Goal: Task Accomplishment & Management: Manage account settings

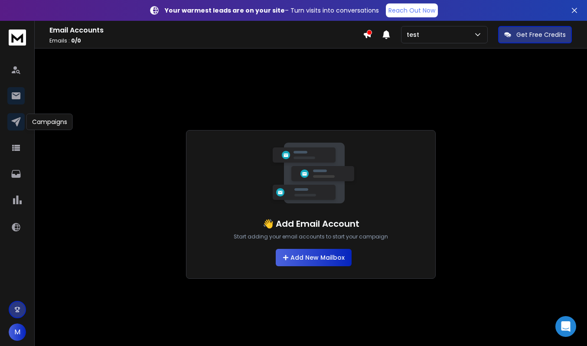
click at [19, 120] on icon at bounding box center [15, 121] width 9 height 9
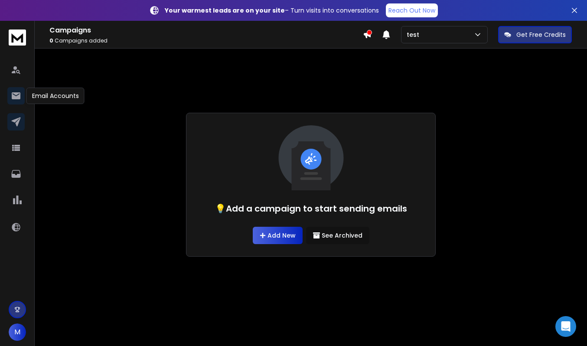
click at [17, 89] on link at bounding box center [15, 95] width 17 height 17
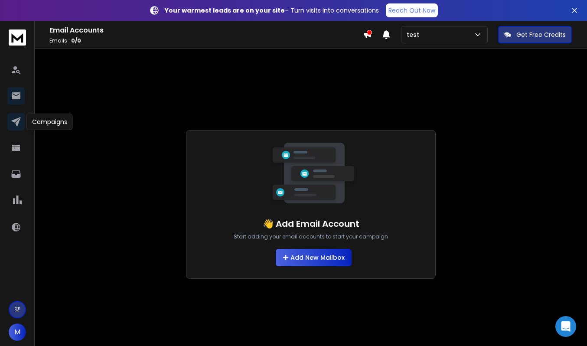
click at [16, 117] on icon at bounding box center [16, 122] width 10 height 10
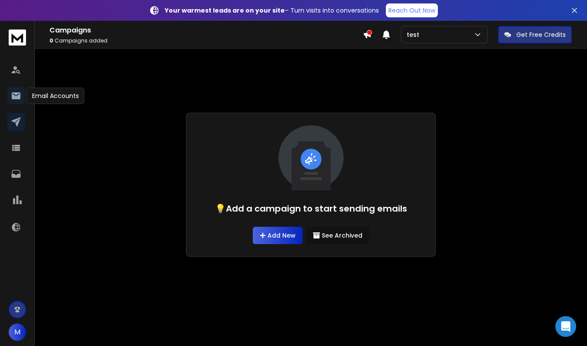
click at [19, 93] on icon at bounding box center [16, 95] width 9 height 7
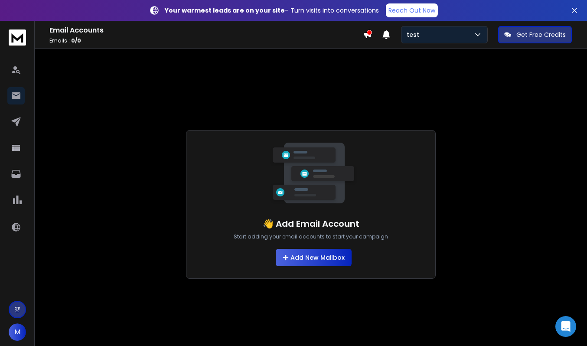
click at [423, 36] on div "test" at bounding box center [444, 34] width 75 height 9
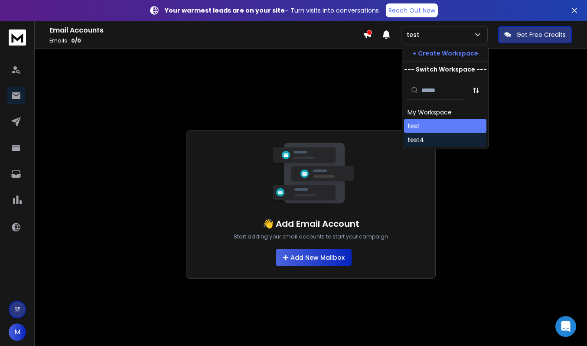
click at [421, 137] on div "test4" at bounding box center [416, 140] width 16 height 9
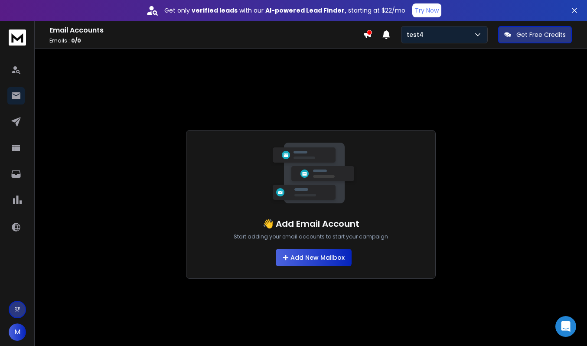
click at [443, 39] on button "test4" at bounding box center [444, 34] width 87 height 17
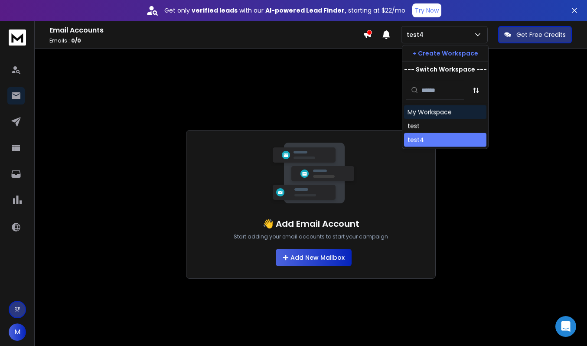
click at [426, 112] on div "My Workspace" at bounding box center [430, 112] width 44 height 9
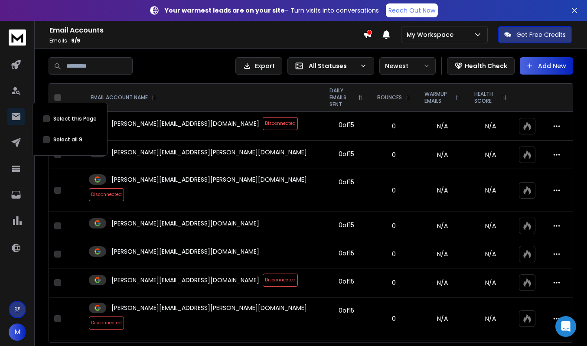
click at [58, 99] on button "Select this Page" at bounding box center [57, 97] width 7 height 7
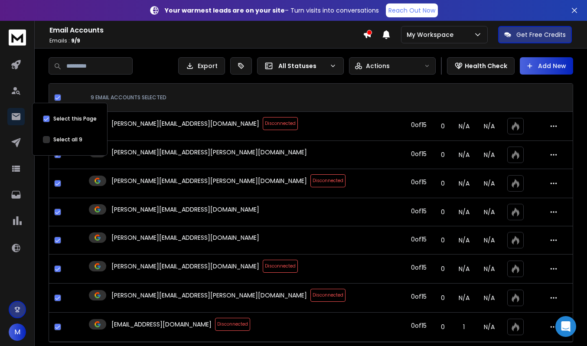
click at [46, 140] on button "Select this Page" at bounding box center [46, 139] width 7 height 7
click at [332, 65] on icon at bounding box center [333, 65] width 7 height 7
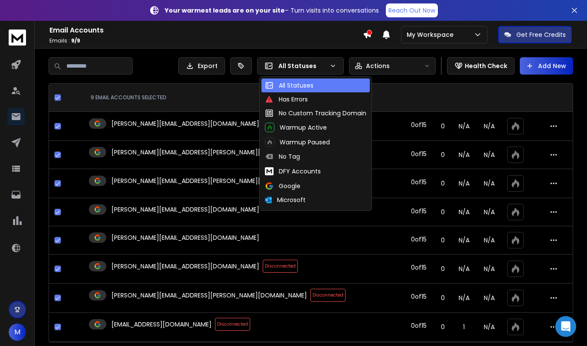
click at [217, 85] on th "9 EMAIL ACCOUNTS SELECTED" at bounding box center [244, 98] width 320 height 28
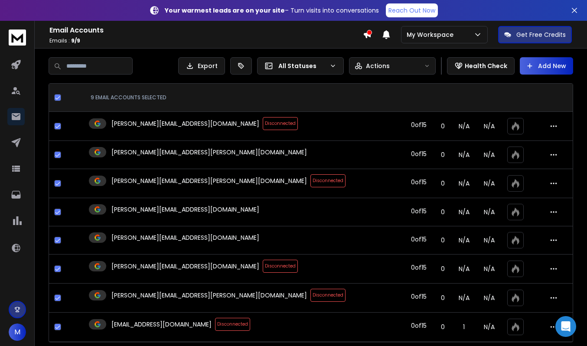
click at [550, 125] on icon at bounding box center [554, 126] width 8 height 8
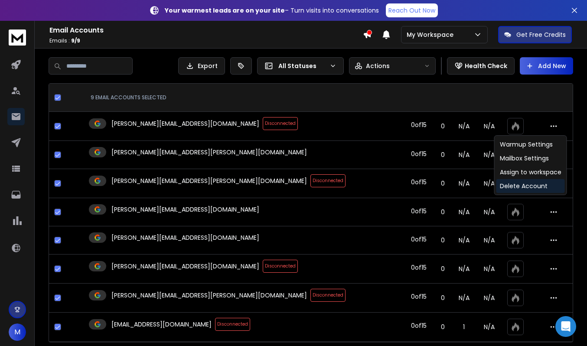
click at [526, 184] on div "Delete Account" at bounding box center [531, 186] width 69 height 14
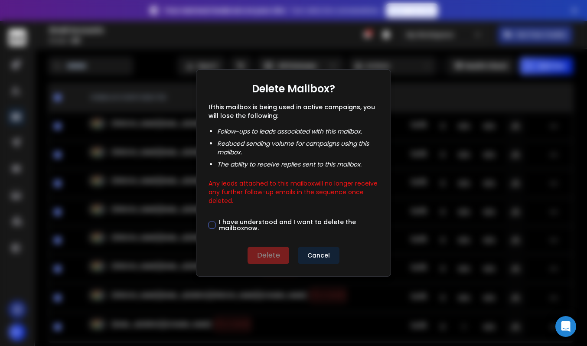
click at [210, 226] on button "I have understood and I want to delete the mailbox now." at bounding box center [212, 225] width 7 height 7
click at [272, 257] on button "Delete" at bounding box center [269, 255] width 42 height 17
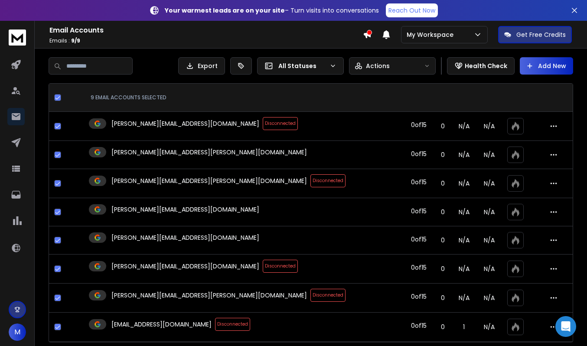
scroll to position [35, 0]
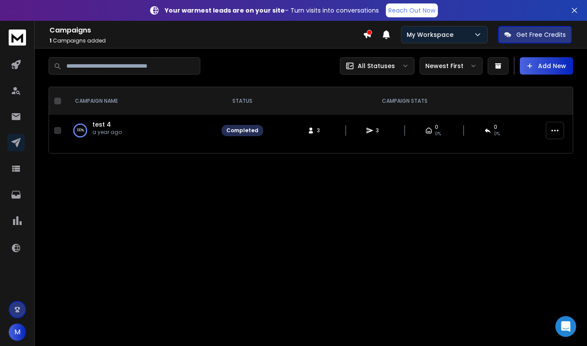
click at [464, 35] on div "My Workspace" at bounding box center [444, 34] width 75 height 9
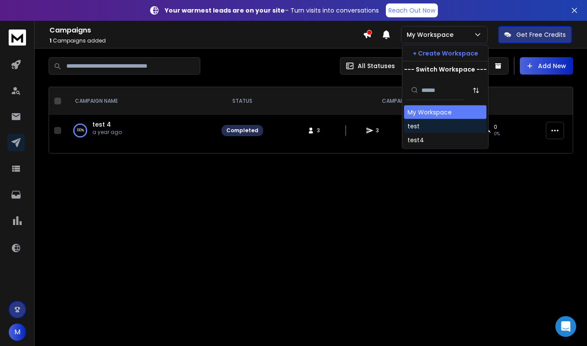
click at [420, 124] on div "test" at bounding box center [445, 126] width 82 height 14
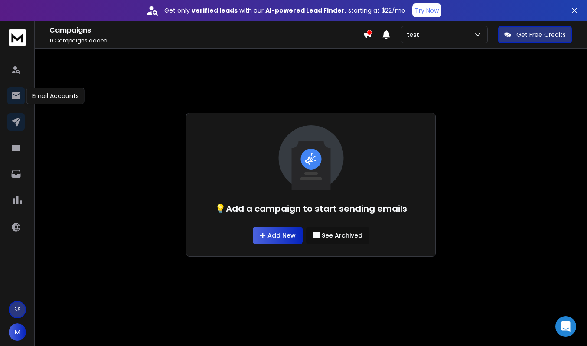
click at [18, 95] on icon at bounding box center [16, 95] width 9 height 7
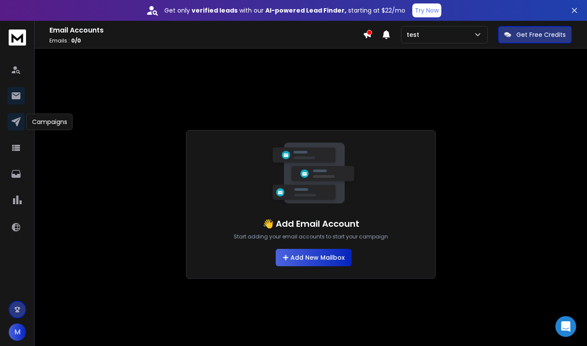
click at [12, 124] on icon at bounding box center [16, 122] width 10 height 10
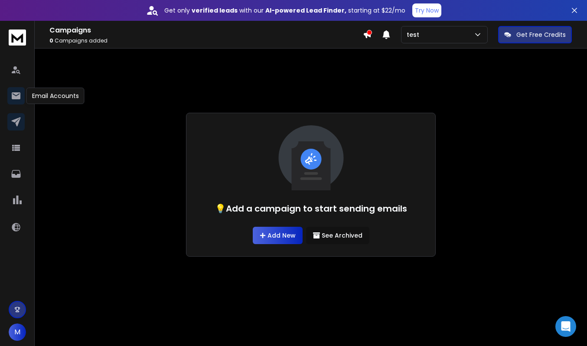
click at [12, 96] on icon at bounding box center [16, 95] width 9 height 7
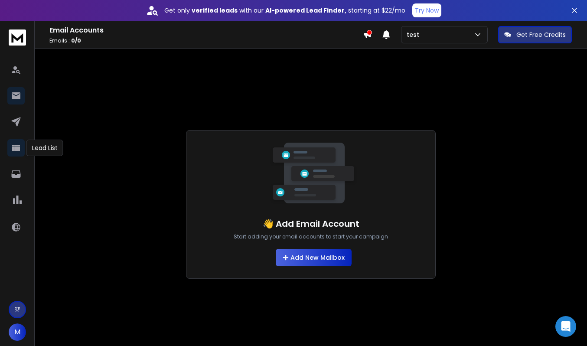
click at [13, 153] on link at bounding box center [15, 147] width 17 height 17
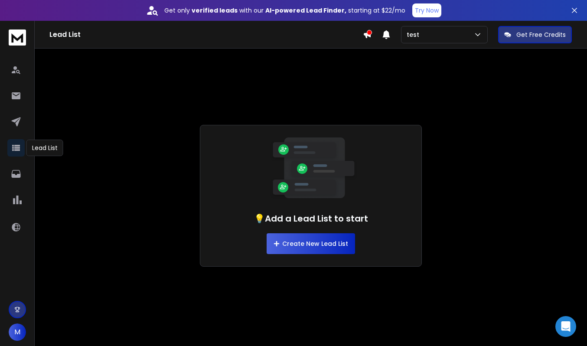
click at [307, 236] on button "Create New Lead List" at bounding box center [311, 243] width 88 height 21
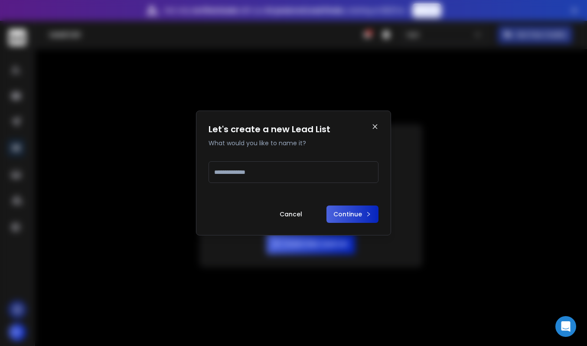
click at [301, 171] on input at bounding box center [294, 172] width 170 height 22
type input "**********"
click at [351, 210] on button "Continue" at bounding box center [353, 214] width 52 height 17
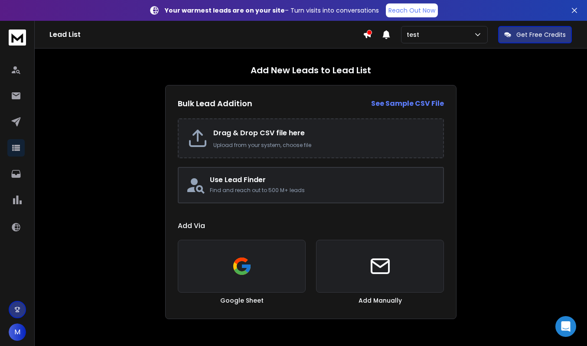
click at [285, 131] on h2 "Drag & Drop CSV file here" at bounding box center [323, 133] width 221 height 10
type input "**********"
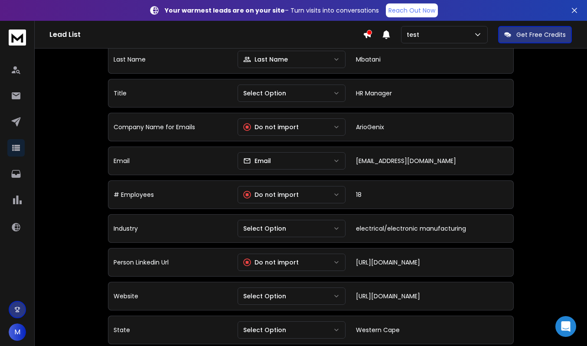
scroll to position [207, 0]
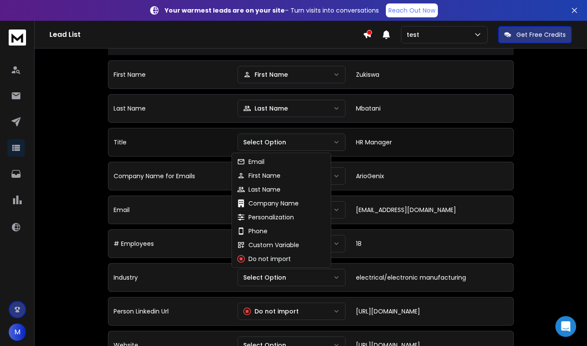
click at [284, 144] on button "Select Option" at bounding box center [292, 142] width 108 height 17
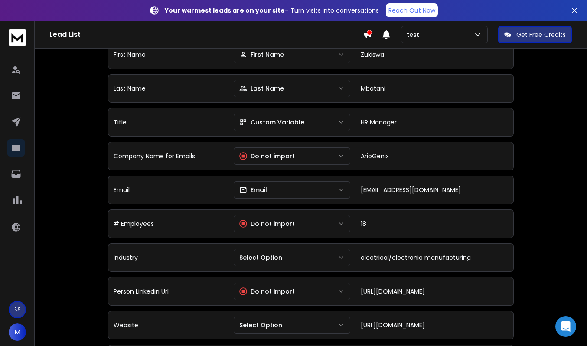
scroll to position [245, 0]
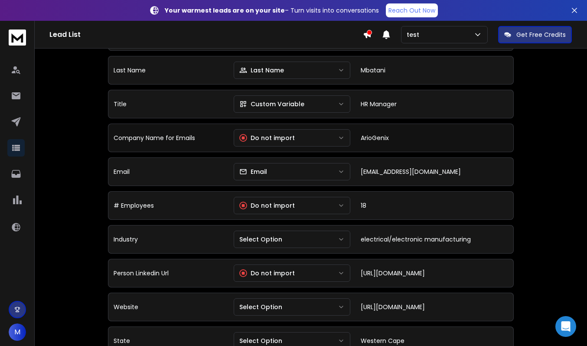
click at [265, 134] on div "Do not import" at bounding box center [267, 138] width 56 height 9
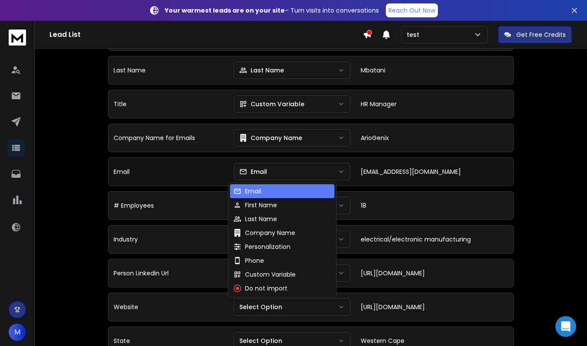
click at [267, 168] on button "Email" at bounding box center [292, 171] width 117 height 17
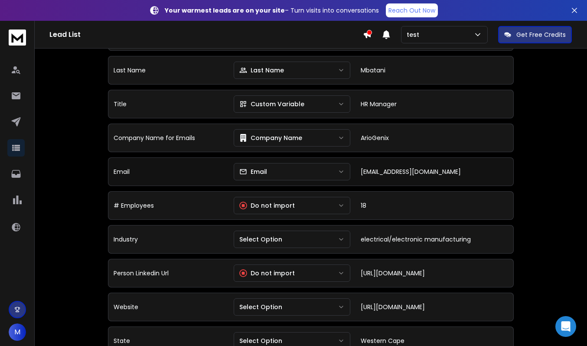
click at [206, 171] on td "Email" at bounding box center [168, 171] width 121 height 29
click at [273, 107] on div "Custom Variable" at bounding box center [271, 104] width 65 height 9
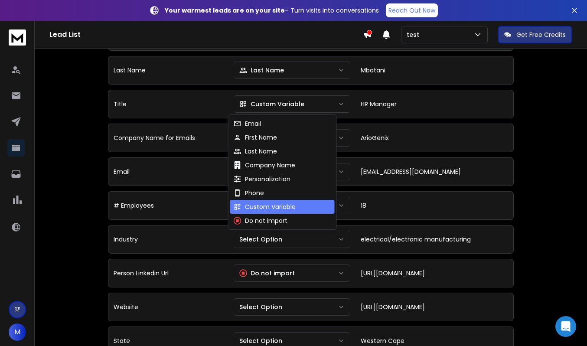
click at [211, 122] on table "COLUMN NAME SELECT TYPE SAMPLES First Name First Name Zukiswa Last Name Last Na…" at bounding box center [311, 176] width 416 height 380
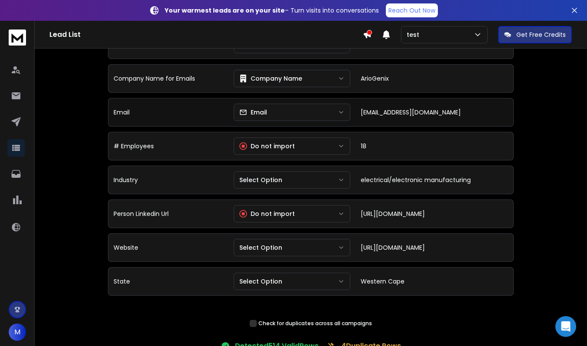
scroll to position [320, 0]
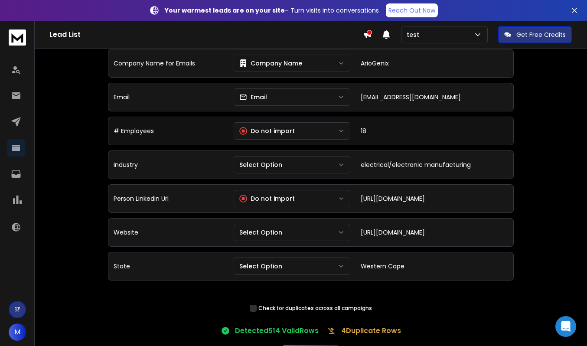
click at [262, 131] on div "Do not import" at bounding box center [267, 131] width 56 height 9
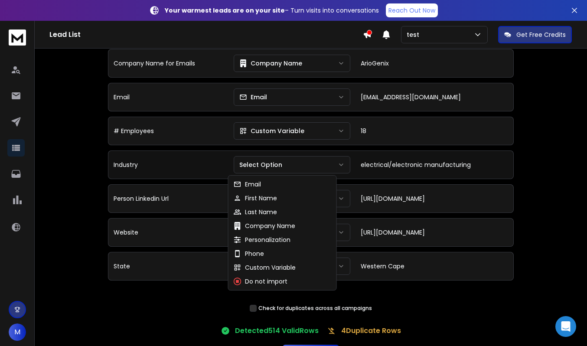
click at [267, 164] on button "Select Option" at bounding box center [292, 164] width 117 height 17
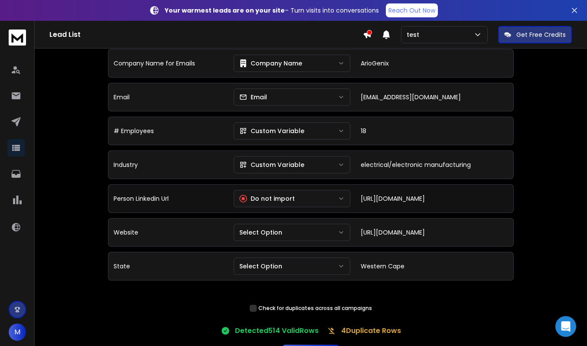
click at [265, 195] on div "Do not import" at bounding box center [267, 198] width 56 height 9
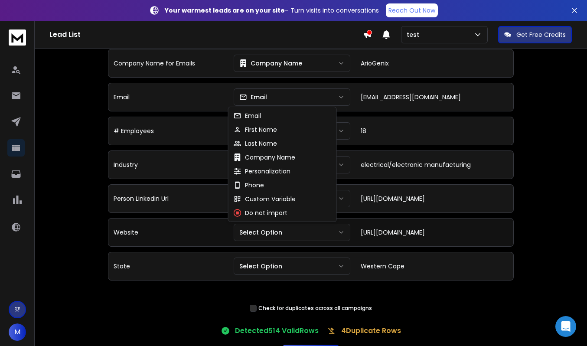
click at [255, 237] on button "Select Option" at bounding box center [292, 232] width 117 height 17
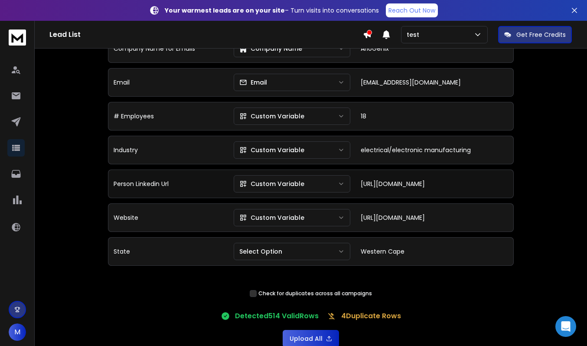
scroll to position [364, 0]
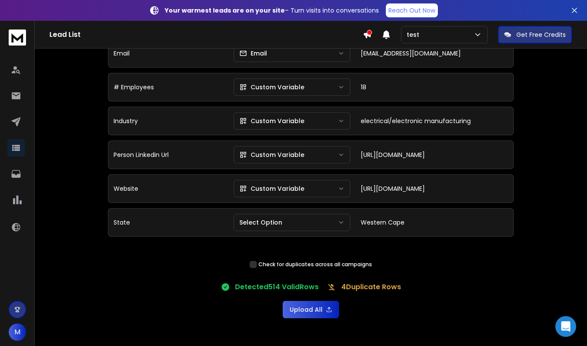
click at [300, 309] on button "Upload All" at bounding box center [311, 309] width 56 height 17
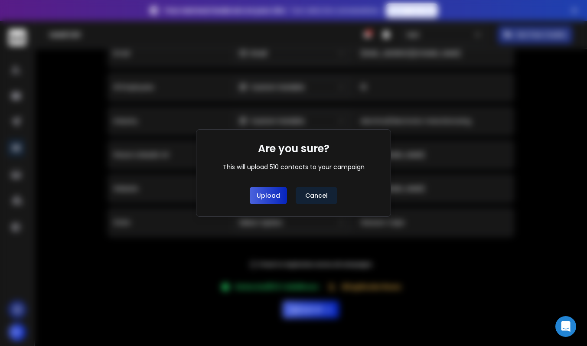
click at [257, 195] on button "Upload" at bounding box center [268, 195] width 37 height 17
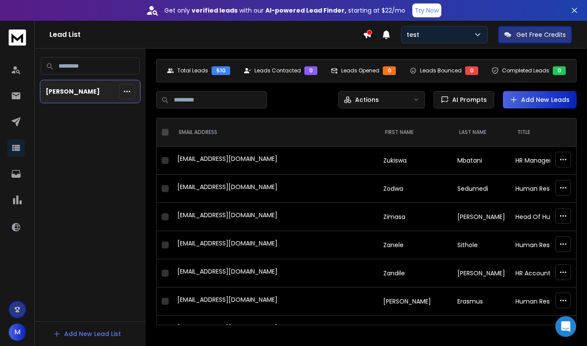
click at [470, 39] on button "test" at bounding box center [444, 34] width 87 height 17
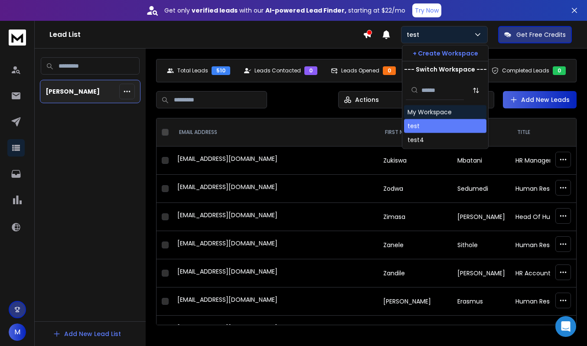
click at [470, 39] on button "test" at bounding box center [444, 34] width 87 height 17
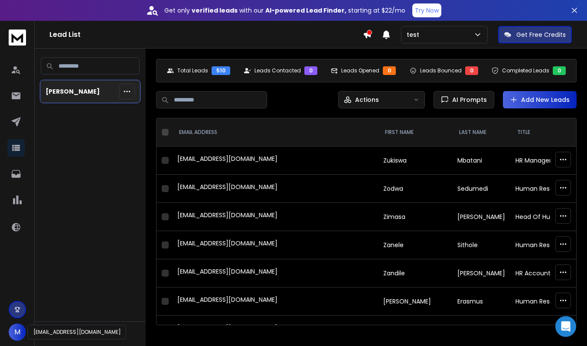
click at [16, 332] on span "M" at bounding box center [17, 332] width 17 height 17
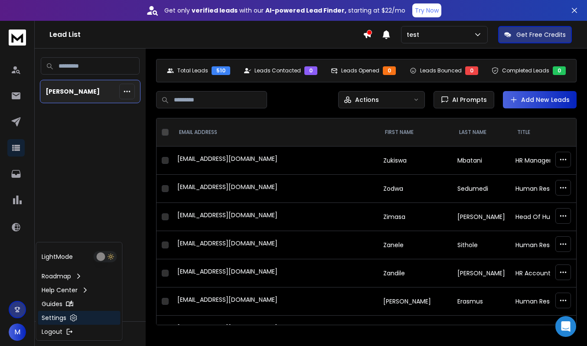
click at [50, 315] on p "Settings" at bounding box center [54, 318] width 25 height 9
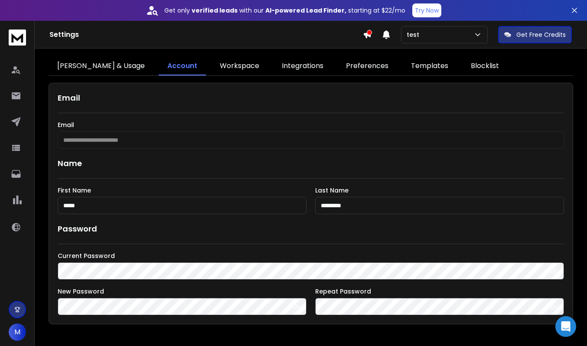
click at [462, 66] on link "Blocklist" at bounding box center [485, 66] width 46 height 18
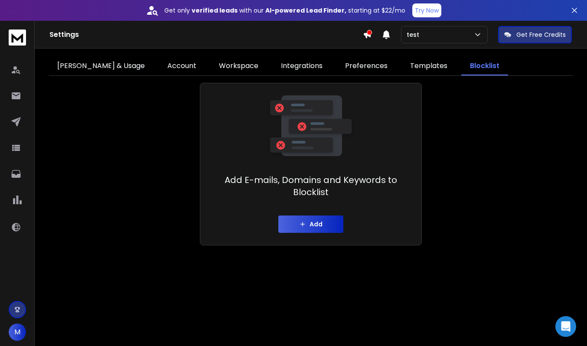
click at [309, 222] on button "Add" at bounding box center [310, 224] width 65 height 17
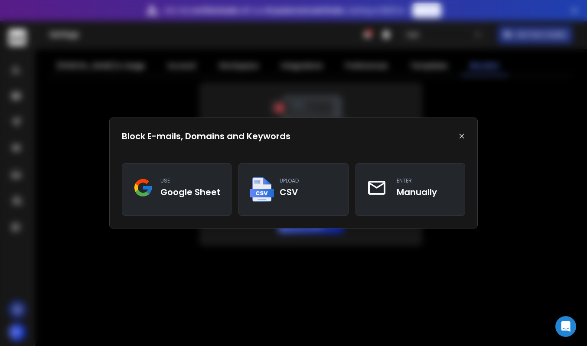
click at [305, 203] on div "upload CSV" at bounding box center [294, 189] width 110 height 53
